Goal: Find specific page/section: Find specific page/section

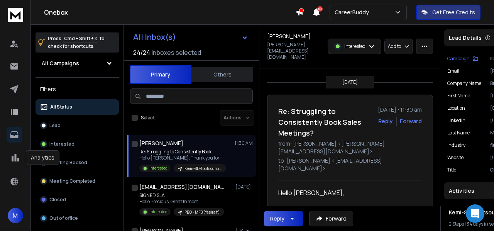
click at [15, 157] on icon at bounding box center [16, 158] width 8 height 8
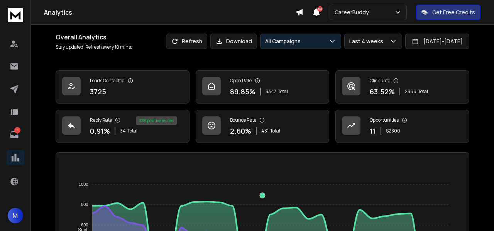
click at [328, 42] on icon at bounding box center [332, 41] width 8 height 8
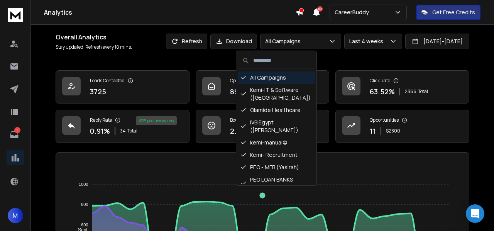
click at [250, 78] on div "All Campaigns" at bounding box center [276, 77] width 77 height 12
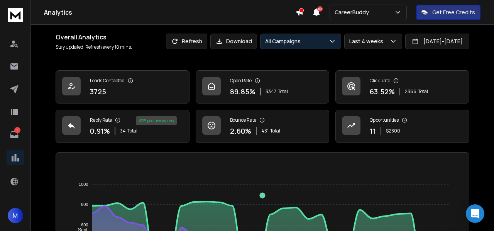
click at [328, 40] on icon at bounding box center [332, 41] width 8 height 8
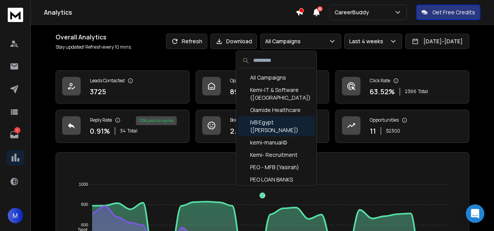
click at [250, 122] on div "IVB Egypt ([PERSON_NAME])" at bounding box center [276, 126] width 77 height 20
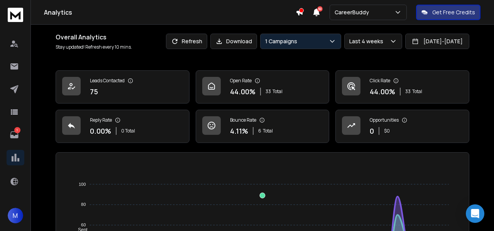
click at [328, 41] on icon at bounding box center [332, 41] width 8 height 8
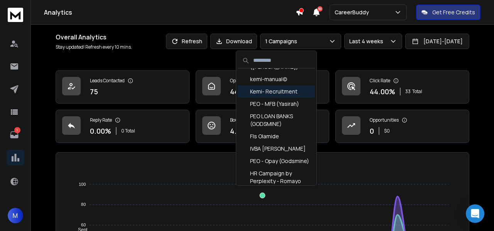
scroll to position [64, 0]
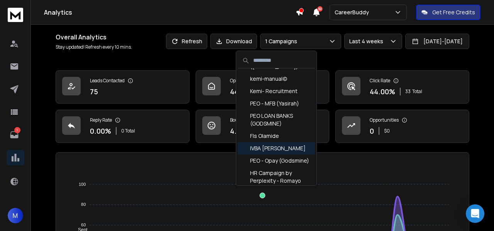
click at [257, 142] on div "IVBA [PERSON_NAME]" at bounding box center [276, 148] width 77 height 12
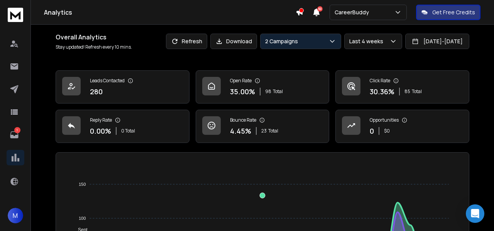
click at [328, 42] on icon at bounding box center [332, 41] width 8 height 8
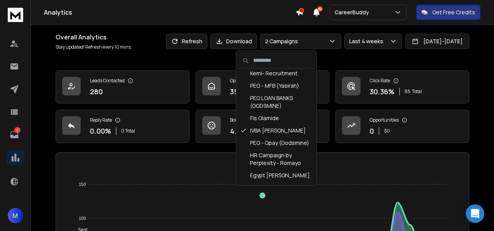
scroll to position [114, 0]
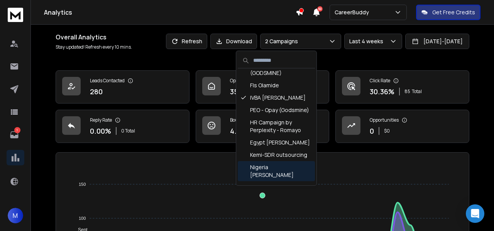
click at [258, 161] on div "Nigeria [PERSON_NAME]" at bounding box center [276, 171] width 77 height 20
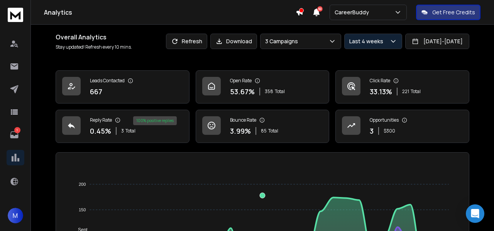
click at [363, 40] on div "Last 4 weeks" at bounding box center [373, 41] width 48 height 8
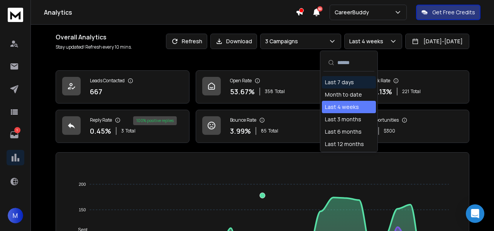
click at [333, 83] on div "Last 7 days" at bounding box center [339, 82] width 29 height 8
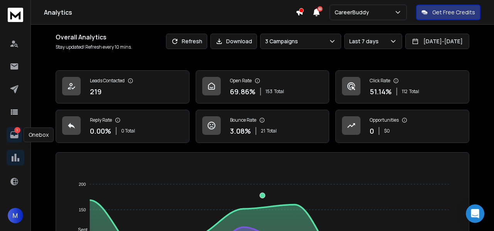
click at [11, 137] on icon at bounding box center [14, 134] width 8 height 7
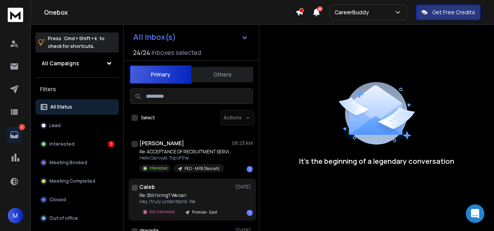
click at [205, 187] on div "Caleb [DATE]" at bounding box center [195, 187] width 113 height 8
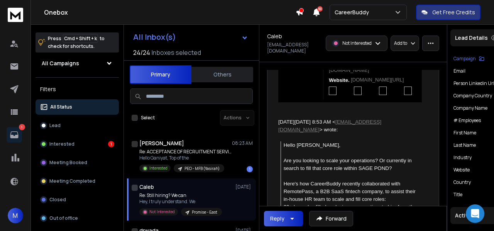
scroll to position [396, 0]
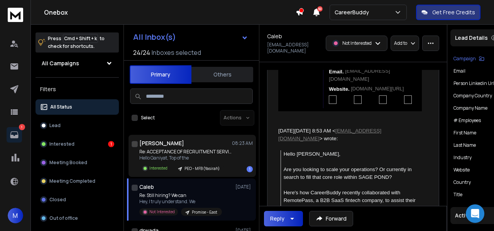
click at [191, 147] on div "[PERSON_NAME] 08:23 AM Re: ACCEPTANCE OF RECRUITMENT SERVICES Hello Ganiyat, To…" at bounding box center [195, 155] width 113 height 33
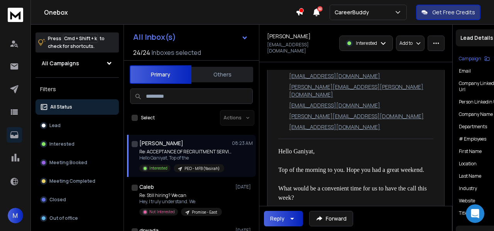
scroll to position [126, 0]
